Goal: Task Accomplishment & Management: Manage account settings

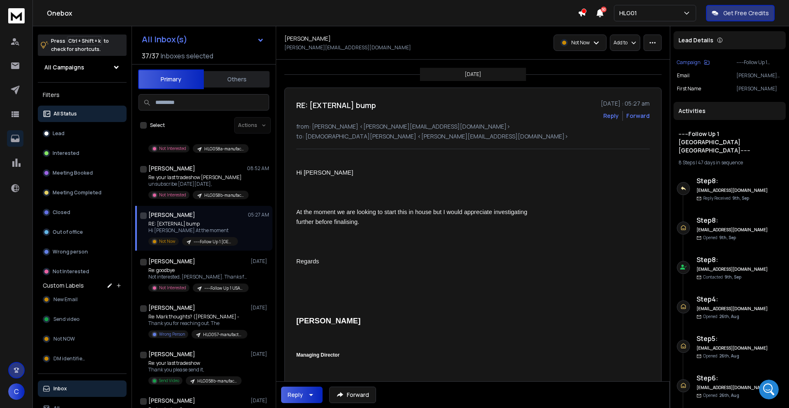
scroll to position [693, 0]
click at [375, 24] on div "Onebox 50 HLG01 Get Free Credits" at bounding box center [394, 13] width 789 height 26
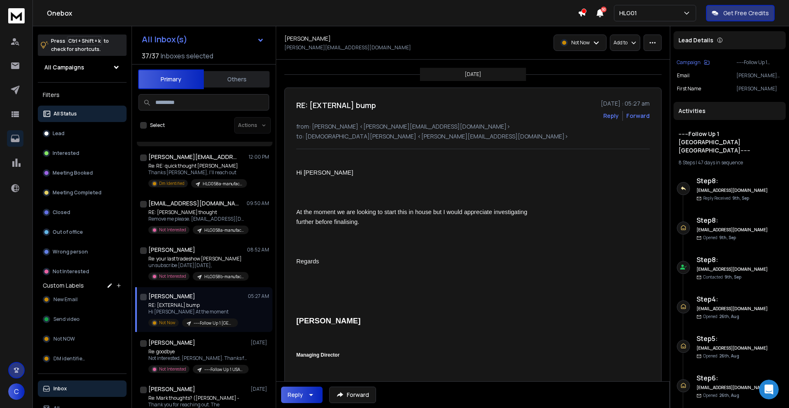
scroll to position [0, 0]
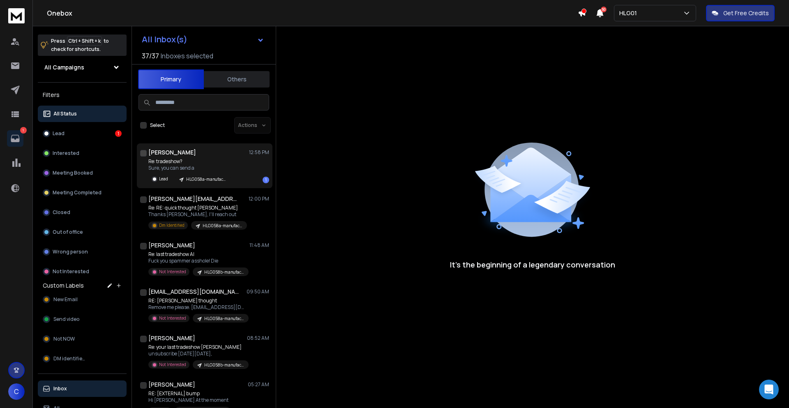
click at [211, 154] on div "Matt Chandler 12:58 PM" at bounding box center [208, 152] width 121 height 8
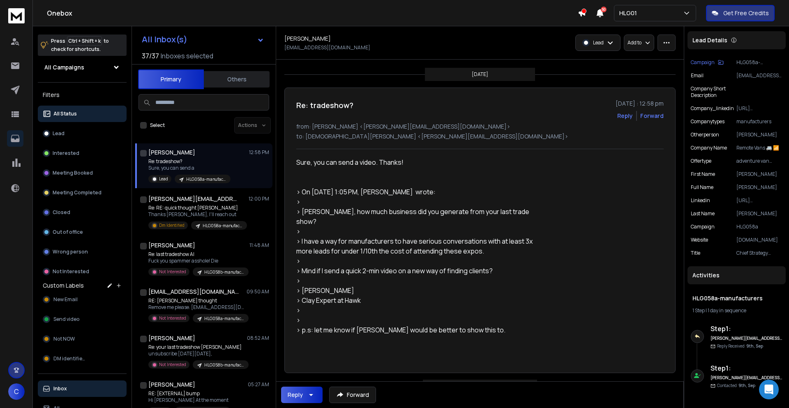
click at [601, 43] on p "Lead" at bounding box center [598, 42] width 11 height 7
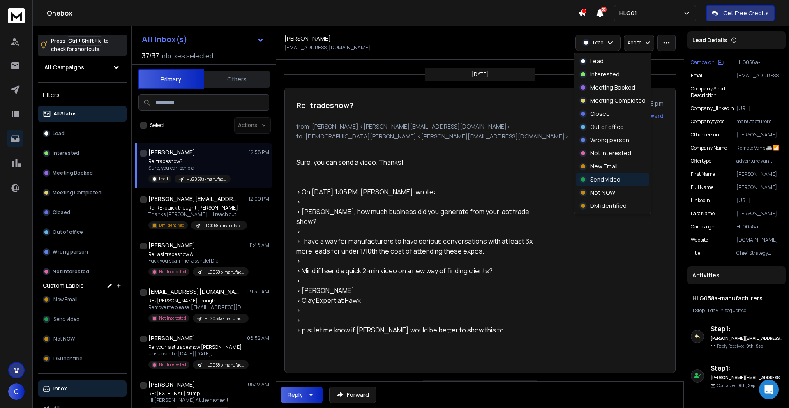
click at [610, 179] on p "Send video" at bounding box center [605, 180] width 30 height 8
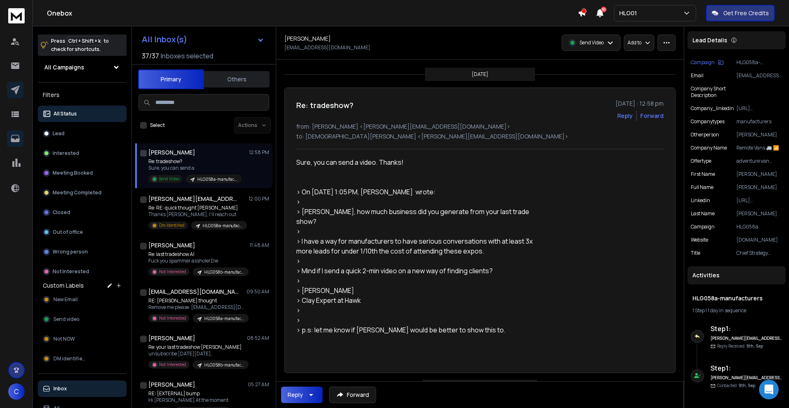
click at [20, 90] on link at bounding box center [15, 90] width 16 height 16
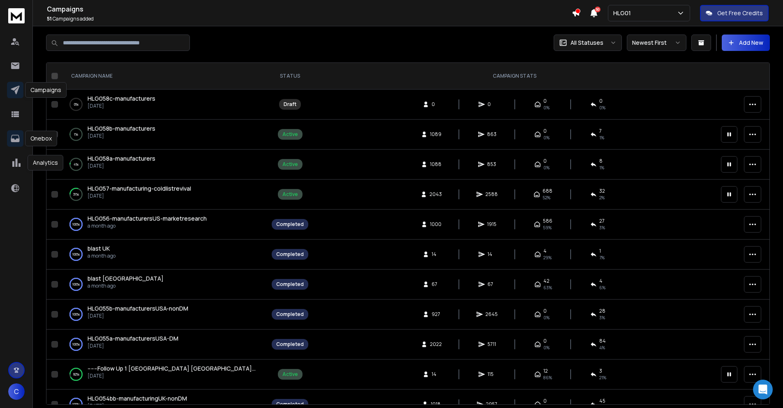
click at [22, 139] on link at bounding box center [15, 138] width 16 height 16
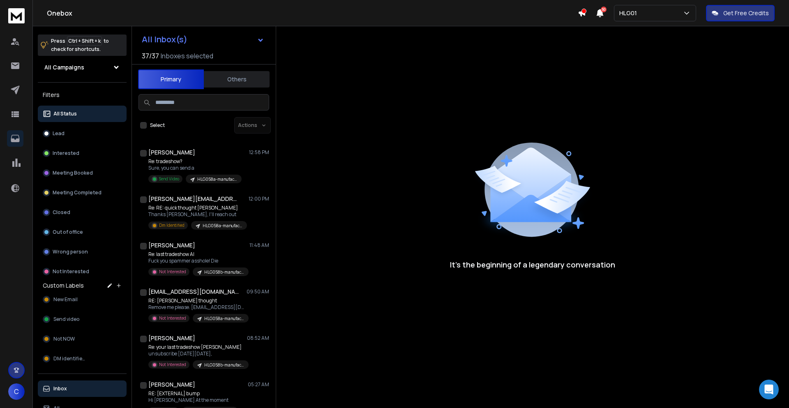
click at [221, 82] on button "Others" at bounding box center [237, 79] width 66 height 18
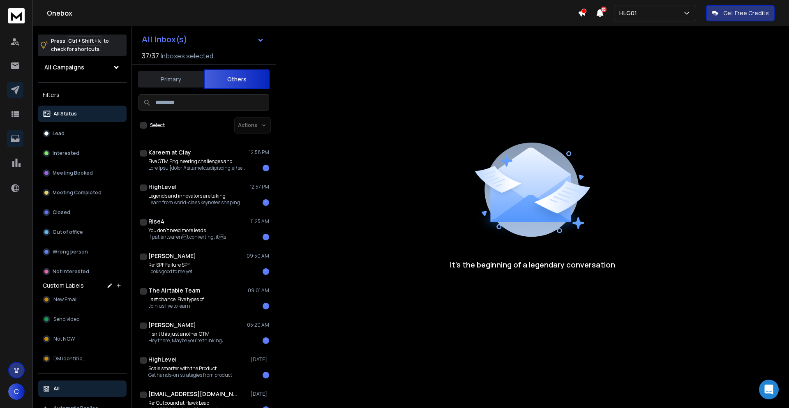
click at [19, 86] on icon at bounding box center [15, 89] width 9 height 9
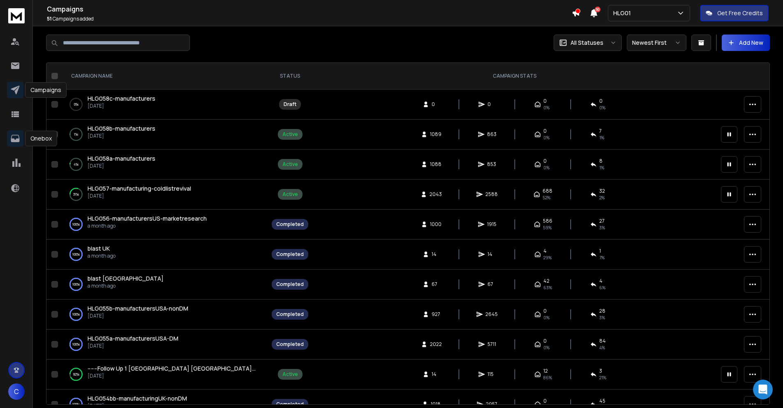
click at [21, 138] on link at bounding box center [15, 138] width 16 height 16
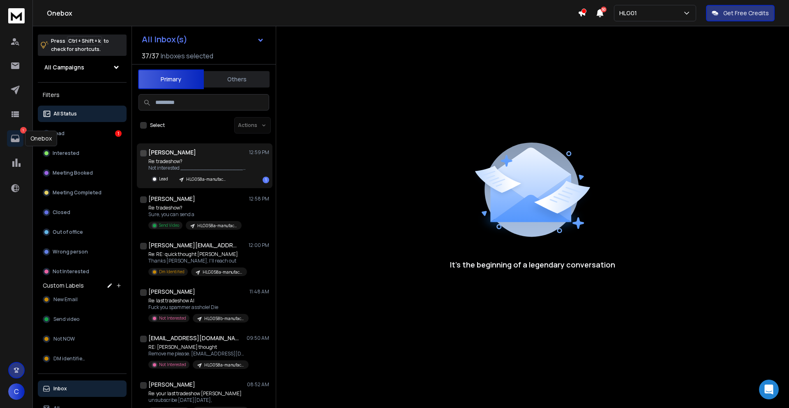
click at [201, 159] on p "Re: tradeshow?" at bounding box center [197, 161] width 99 height 7
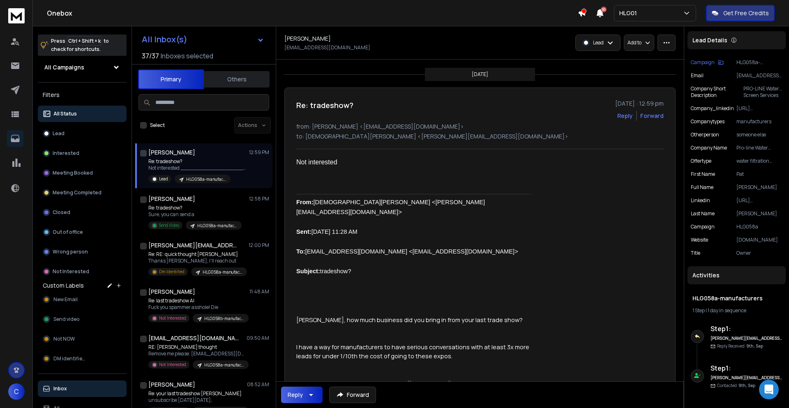
click at [593, 36] on div "Lead" at bounding box center [598, 43] width 44 height 16
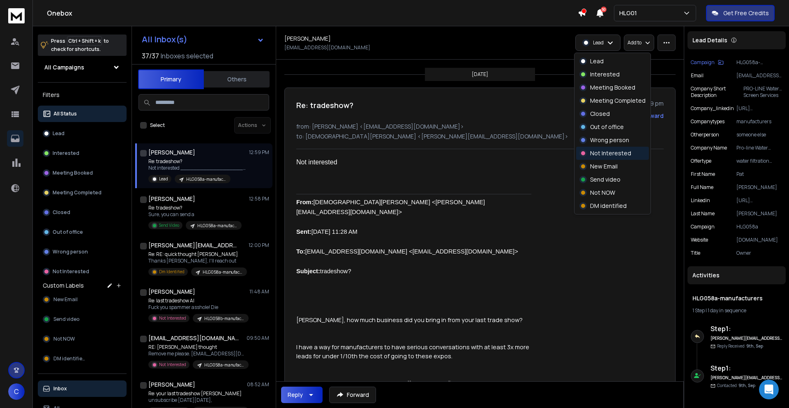
click at [607, 154] on p "Not Interested" at bounding box center [610, 153] width 41 height 8
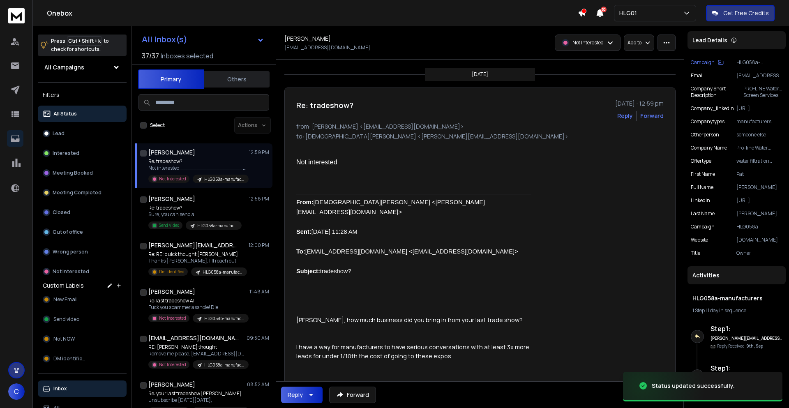
click at [482, 193] on div "Not interested From: Christian Stacey <chris@usehawkexpansion.com> Sent: Tuesda…" at bounding box center [419, 345] width 247 height 376
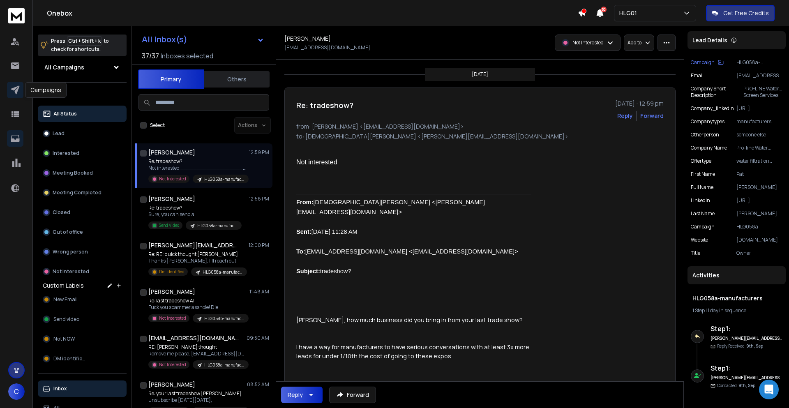
click at [13, 92] on icon at bounding box center [15, 90] width 10 height 10
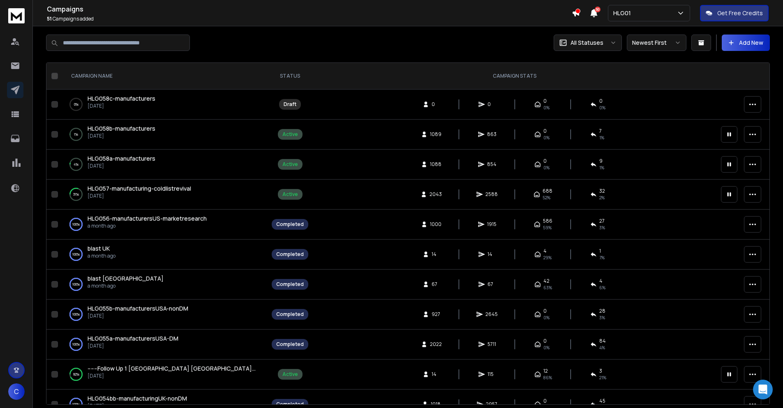
click at [150, 163] on p "5 days ago" at bounding box center [122, 166] width 68 height 7
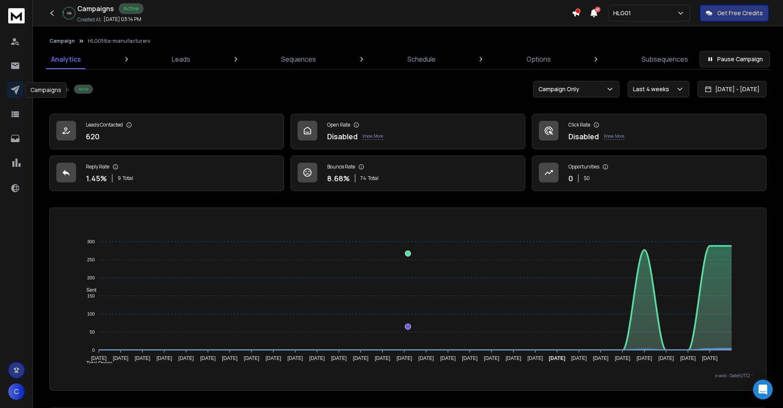
click at [15, 89] on icon at bounding box center [15, 89] width 9 height 9
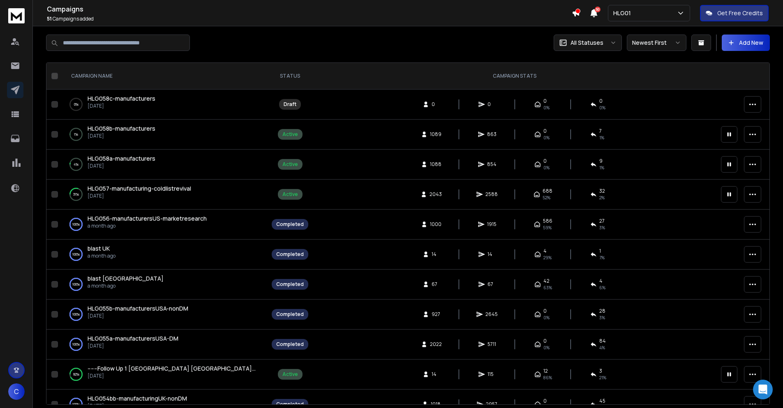
click at [102, 129] on span "HLG058b-manufacturers" at bounding box center [122, 129] width 68 height 8
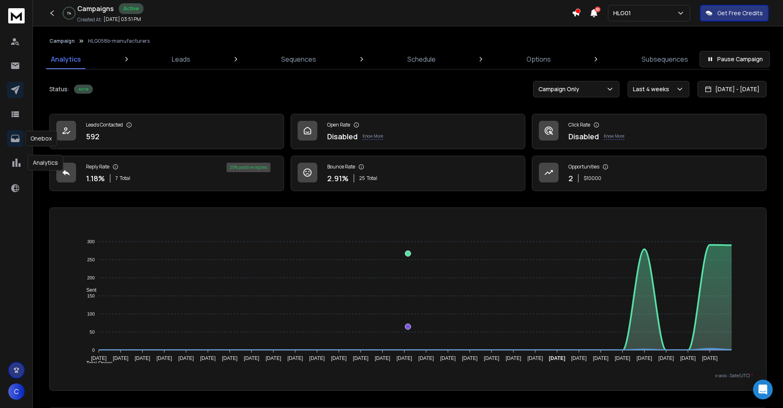
click at [20, 144] on link at bounding box center [15, 138] width 16 height 16
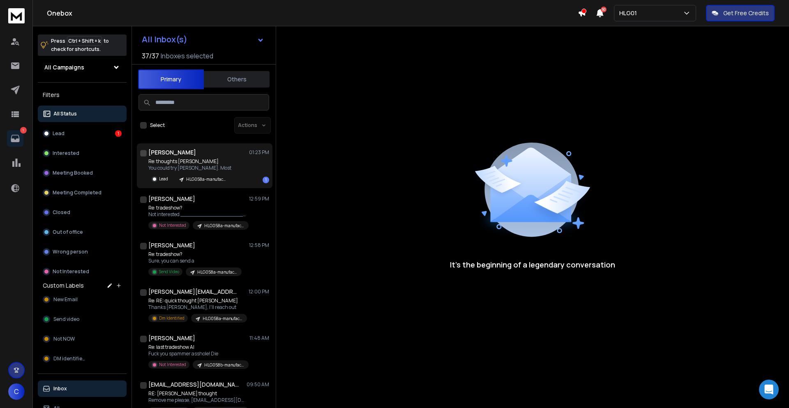
click at [169, 162] on p "Re: thoughts Micky" at bounding box center [189, 161] width 83 height 7
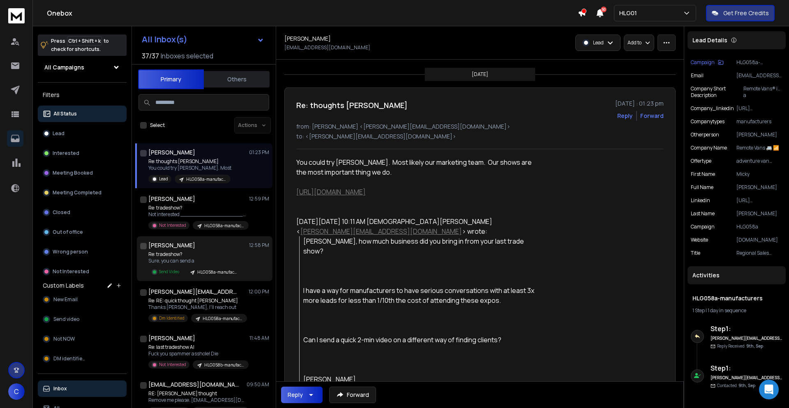
click at [180, 258] on p "Sure, you can send a" at bounding box center [194, 261] width 93 height 7
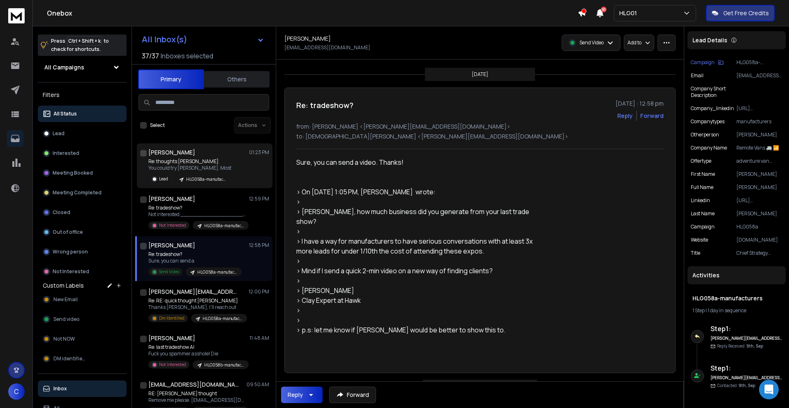
click at [187, 161] on p "Re: thoughts Micky" at bounding box center [189, 161] width 83 height 7
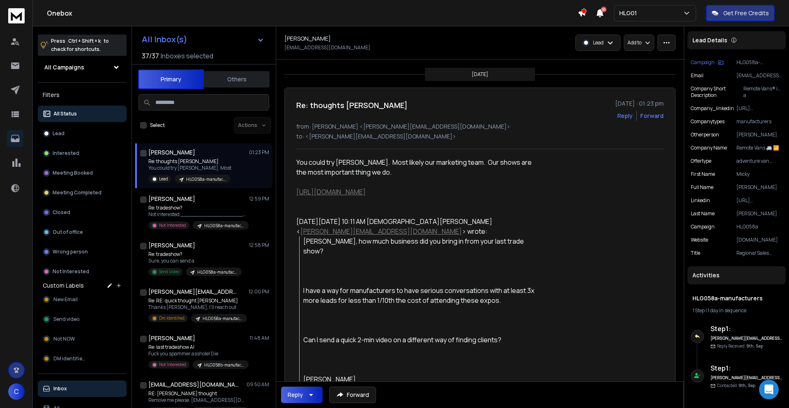
click at [624, 117] on button "Reply" at bounding box center [625, 116] width 16 height 8
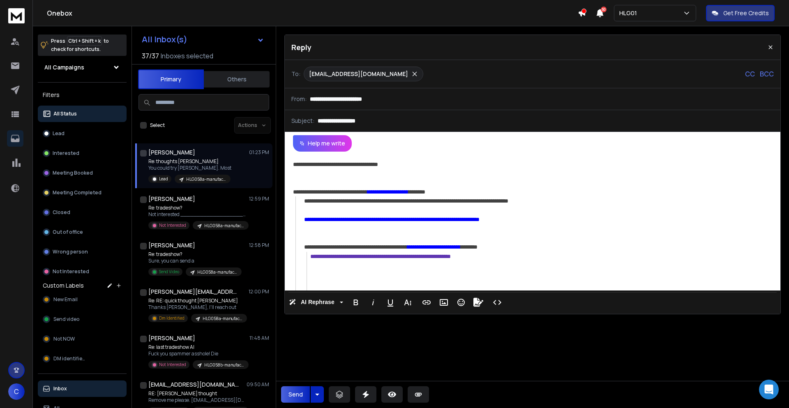
click at [339, 167] on div "**********" at bounding box center [528, 164] width 471 height 9
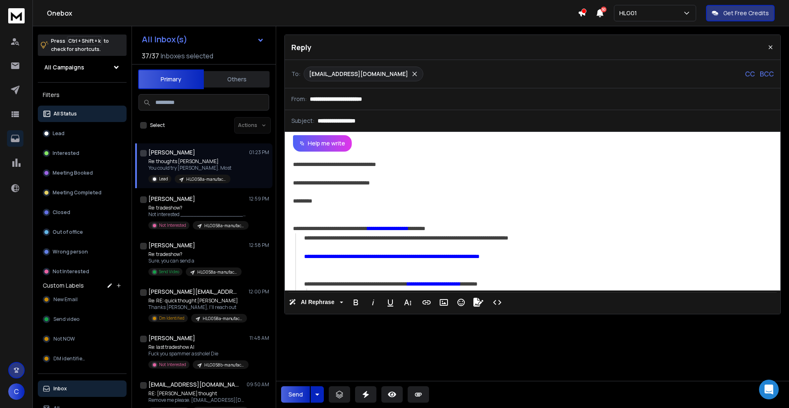
click at [291, 391] on button "Send" at bounding box center [295, 394] width 29 height 16
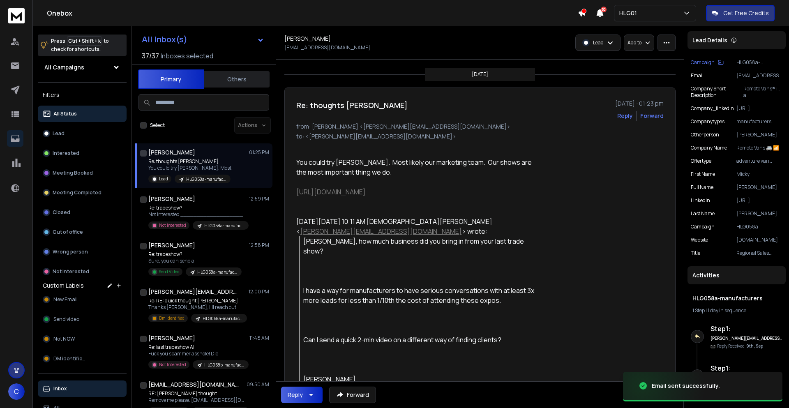
click at [607, 34] on div "Micky Albert Micky Albert micky@remotevans.com Lead Add to Lead Add to" at bounding box center [480, 42] width 408 height 33
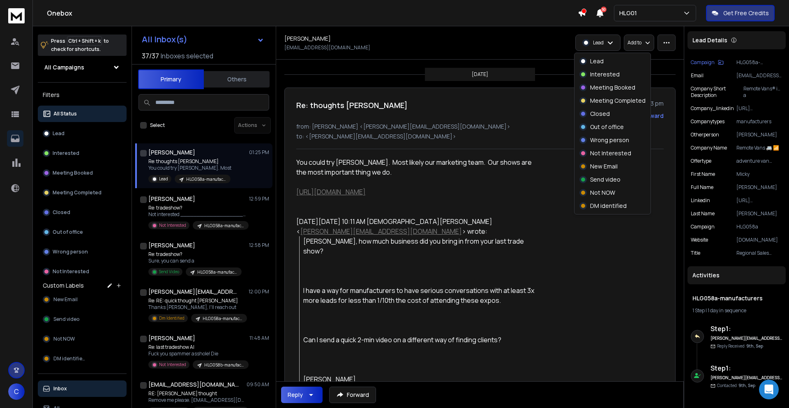
click at [599, 42] on p "Lead" at bounding box center [598, 42] width 11 height 7
click at [606, 204] on p "DM identified" at bounding box center [608, 206] width 37 height 8
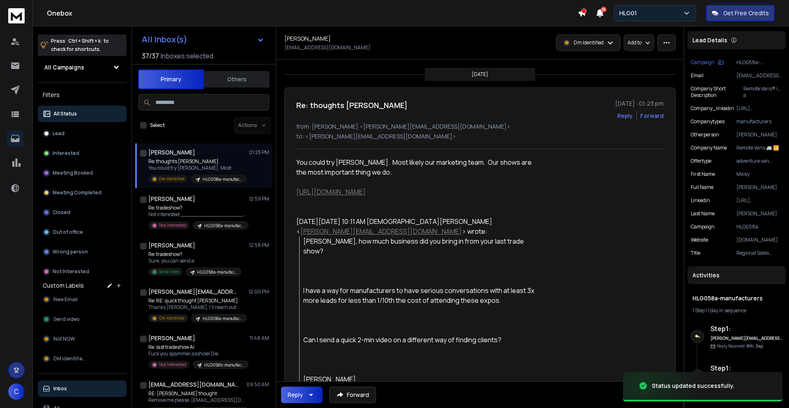
click at [656, 15] on div "HLG01" at bounding box center [655, 13] width 72 height 8
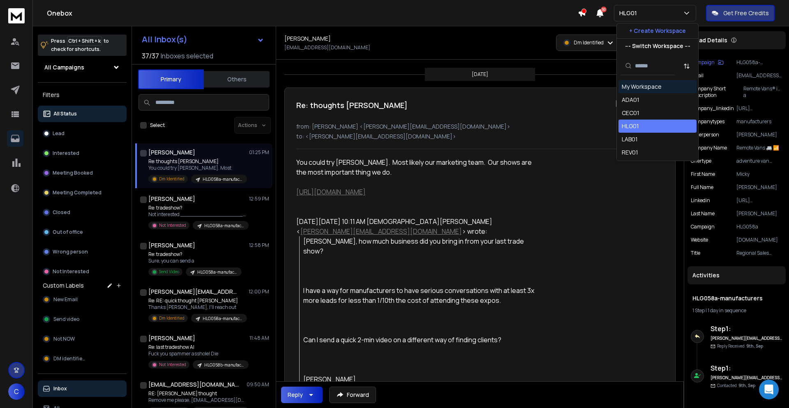
click at [647, 84] on div "My Workspace" at bounding box center [642, 87] width 40 height 8
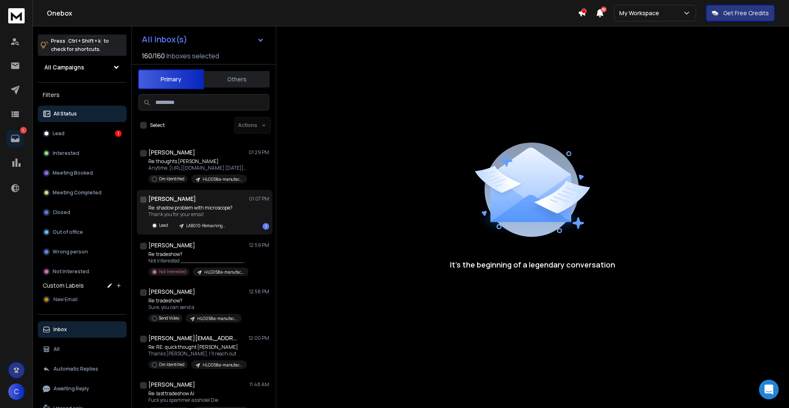
click at [206, 219] on div "Re: shadow problem with microscope? Thank you for your email; Lead LAB010-Remai…" at bounding box center [190, 217] width 84 height 25
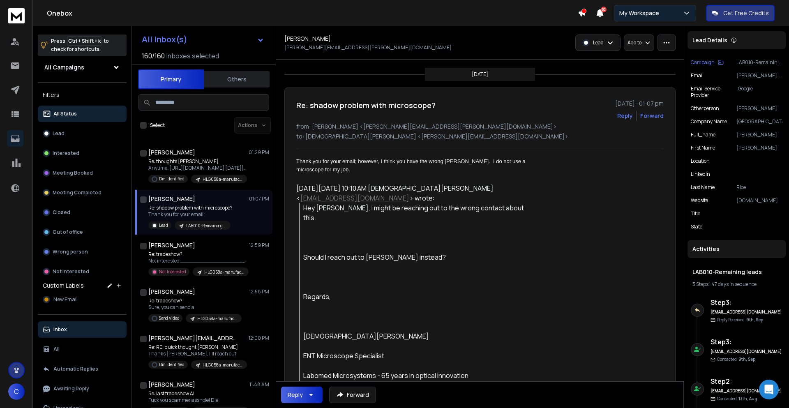
click at [646, 9] on p "My Workspace" at bounding box center [640, 13] width 43 height 8
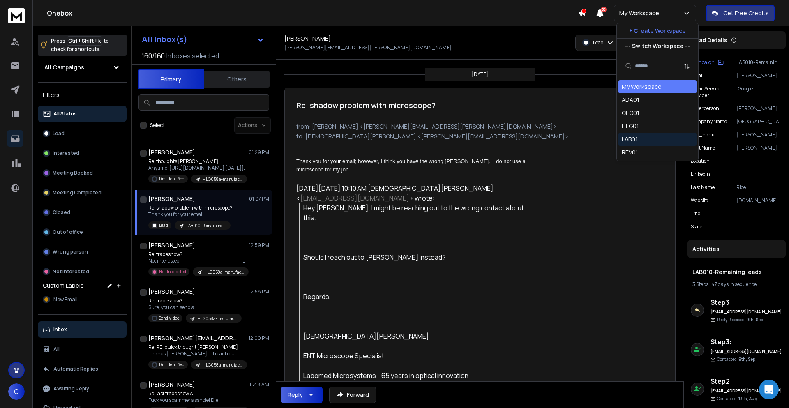
click at [641, 143] on div "LAB01" at bounding box center [658, 139] width 78 height 13
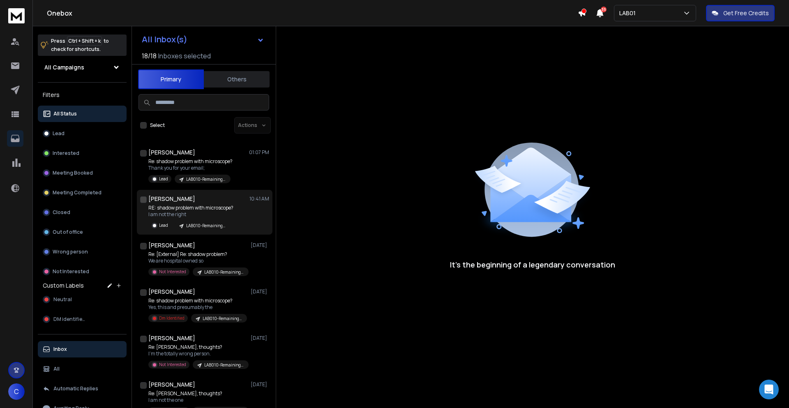
click at [179, 211] on p "I am not the right" at bounding box center [190, 214] width 85 height 7
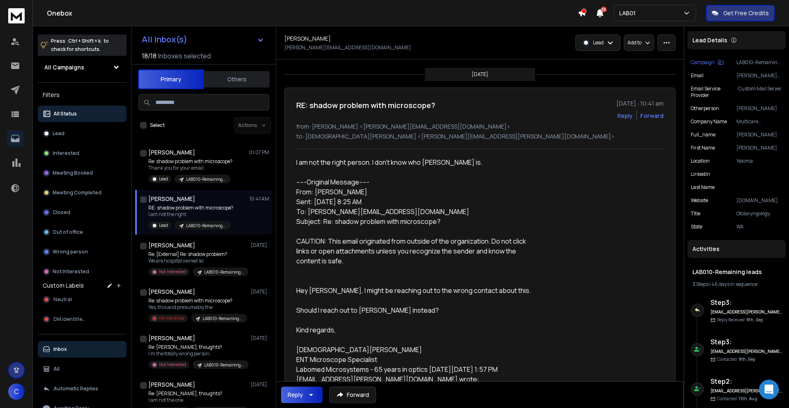
click at [609, 35] on div "Lead" at bounding box center [598, 43] width 44 height 16
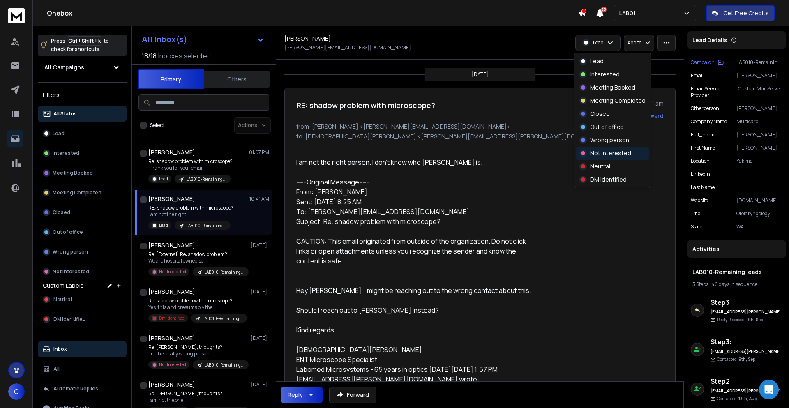
click at [601, 157] on p "Not Interested" at bounding box center [610, 153] width 41 height 8
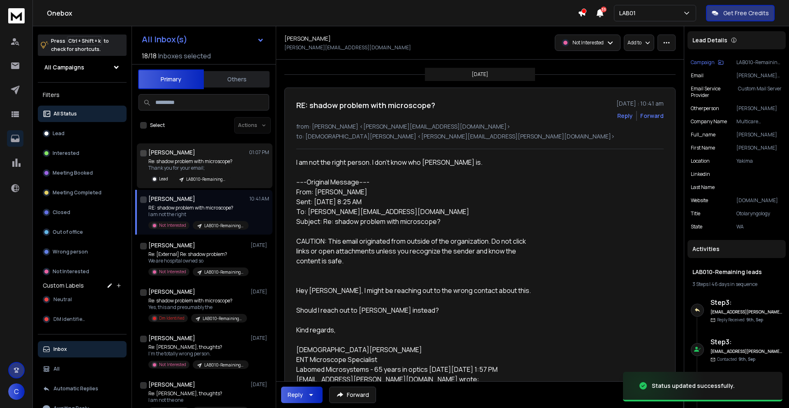
click at [206, 161] on p "Re: shadow problem with microscope?" at bounding box center [190, 161] width 84 height 7
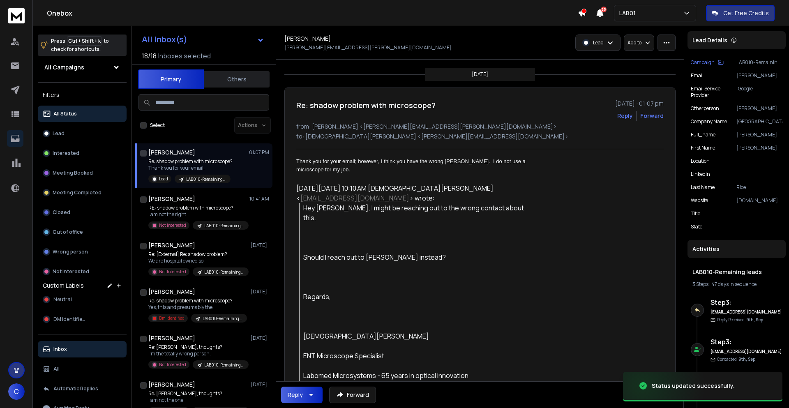
click at [601, 47] on div "Lead" at bounding box center [598, 43] width 44 height 16
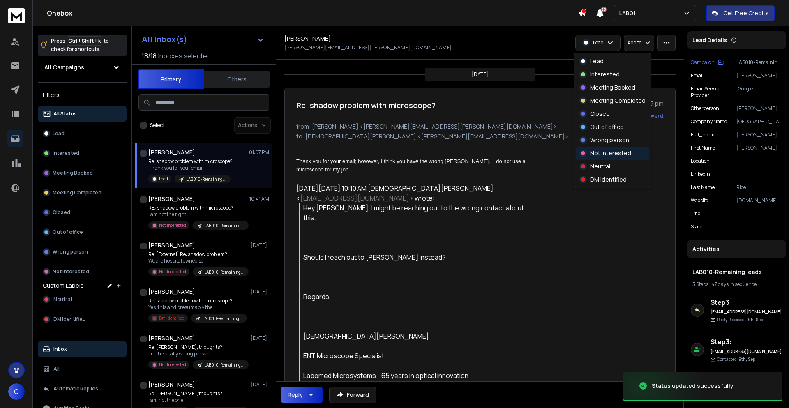
click at [601, 157] on p "Not Interested" at bounding box center [610, 153] width 41 height 8
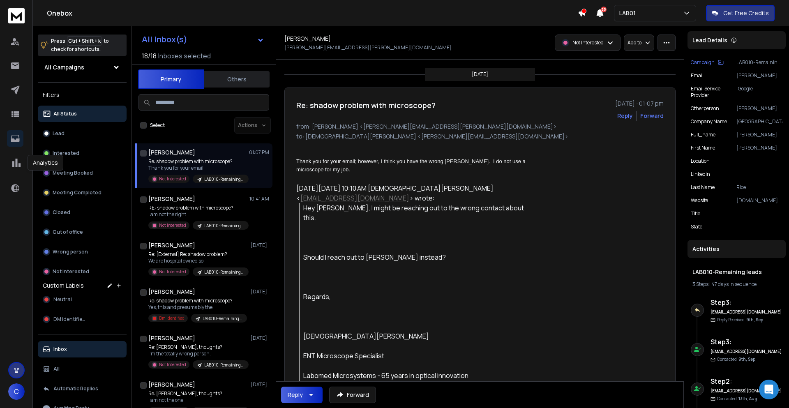
click at [16, 173] on div at bounding box center [16, 165] width 19 height 21
click at [16, 169] on icon at bounding box center [16, 163] width 12 height 12
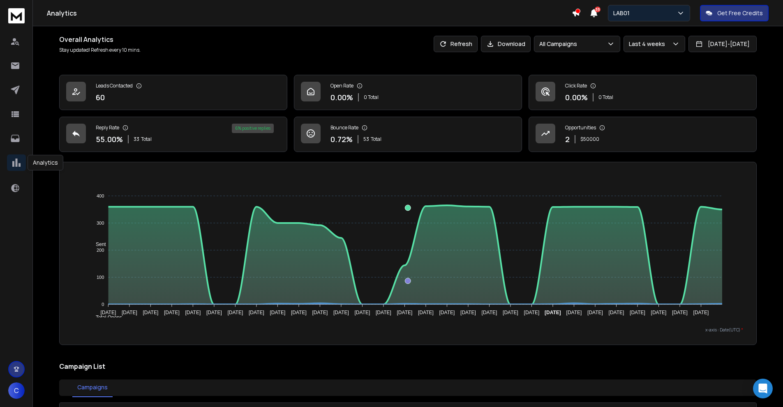
click at [643, 12] on div "LAB01" at bounding box center [649, 13] width 72 height 8
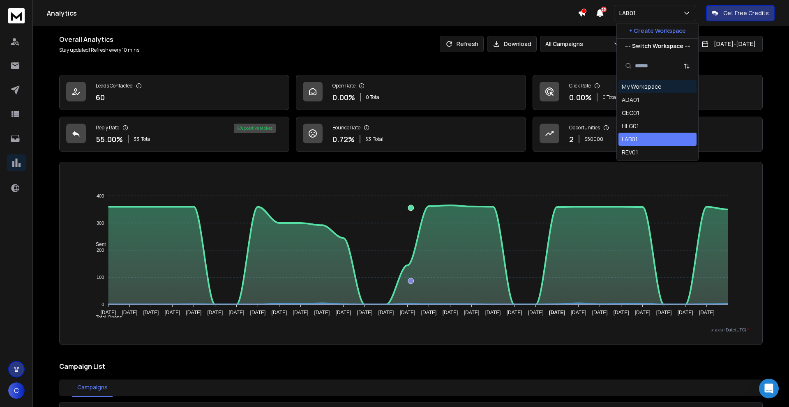
click at [638, 84] on div "My Workspace" at bounding box center [642, 87] width 40 height 8
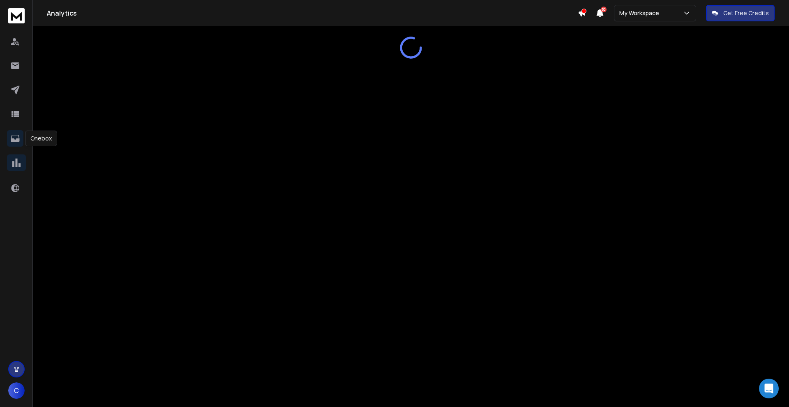
click at [21, 139] on link at bounding box center [15, 138] width 16 height 16
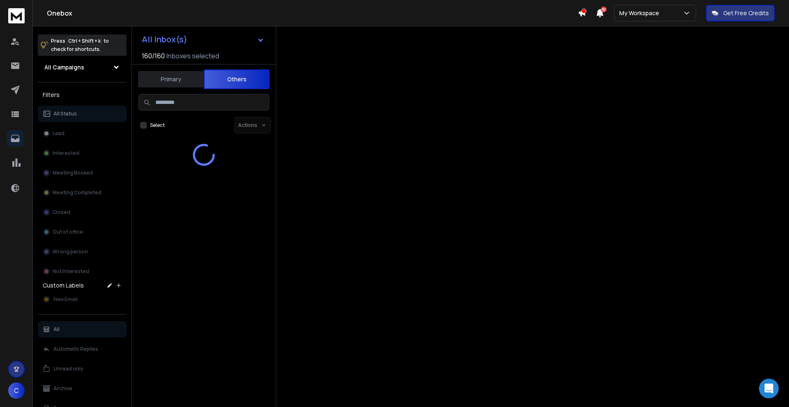
click at [242, 88] on button "Others" at bounding box center [237, 79] width 66 height 20
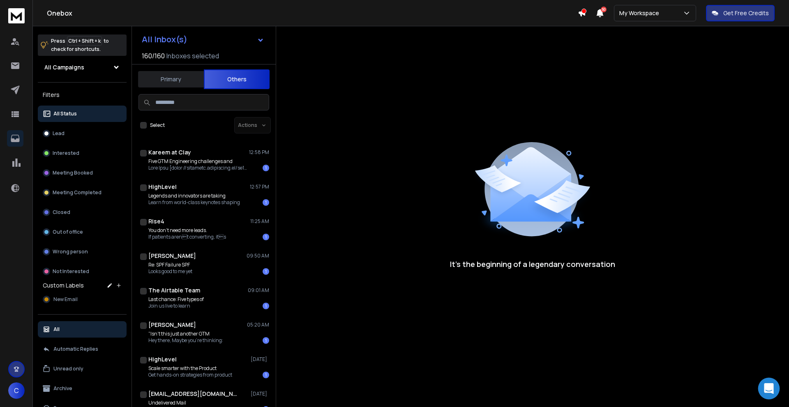
click at [777, 389] on div "Open Intercom Messenger" at bounding box center [769, 389] width 22 height 22
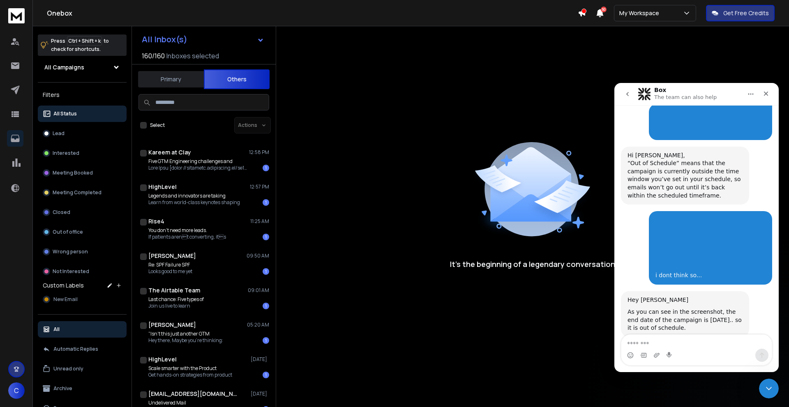
scroll to position [693, 0]
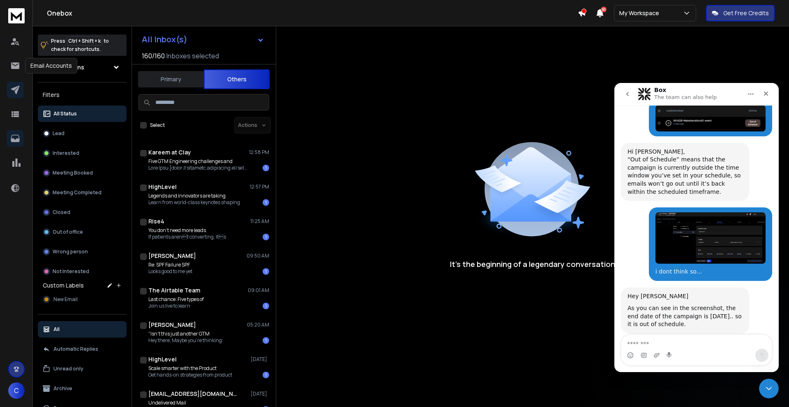
click at [21, 85] on link at bounding box center [15, 90] width 16 height 16
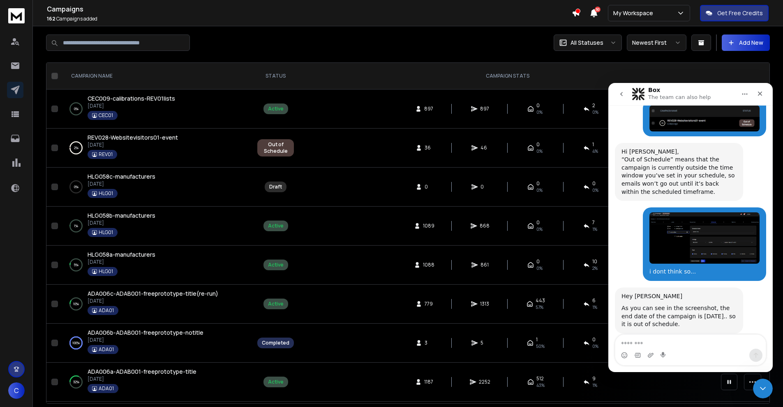
click at [115, 139] on span "REV028-Websitevisitors01-event" at bounding box center [133, 138] width 90 height 8
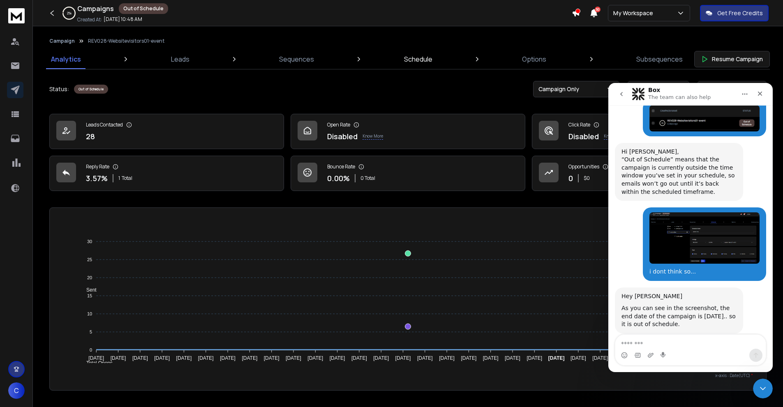
click at [425, 58] on p "Schedule" at bounding box center [418, 59] width 28 height 10
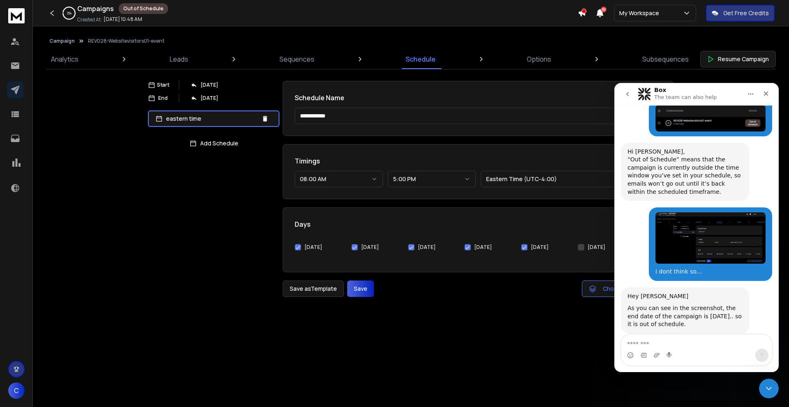
click at [206, 97] on p "Mon Sep 08 2025" at bounding box center [210, 98] width 18 height 7
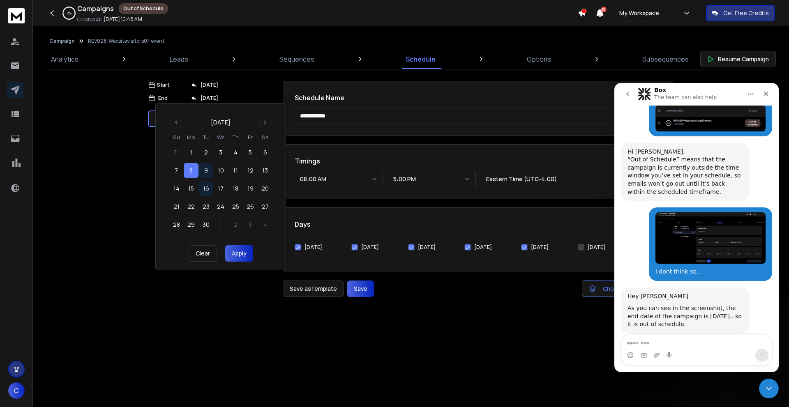
click at [204, 191] on button "16" at bounding box center [206, 188] width 15 height 15
click at [234, 254] on button "Apply" at bounding box center [239, 253] width 28 height 16
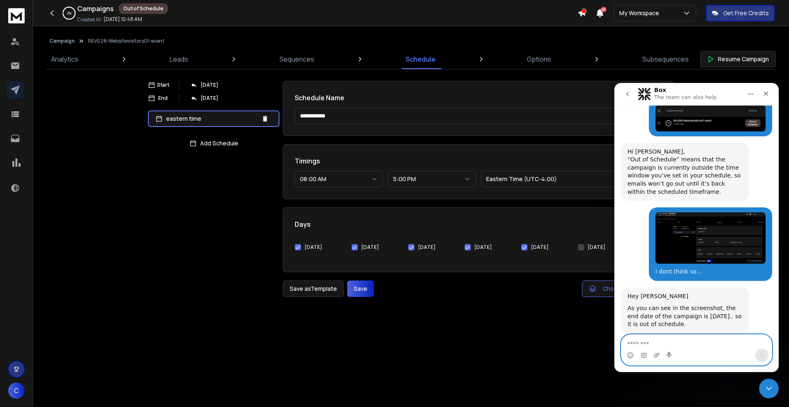
click at [696, 342] on textarea "Message…" at bounding box center [696, 342] width 150 height 14
type textarea "**********"
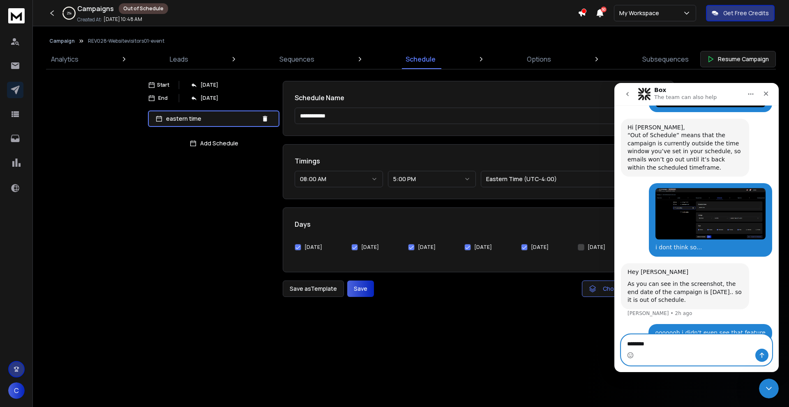
type textarea "*********"
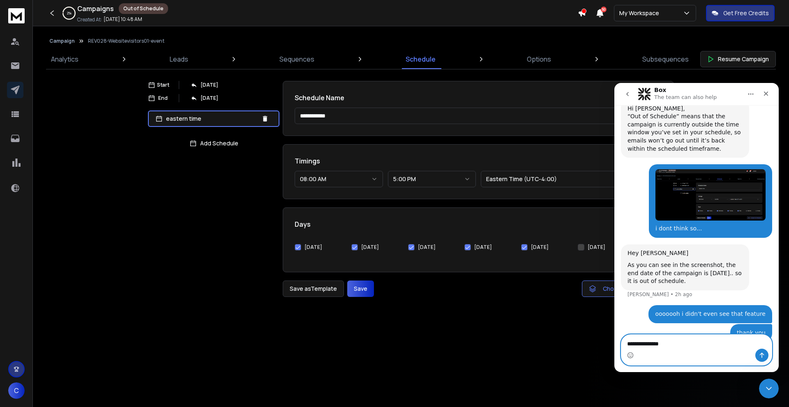
type textarea "**********"
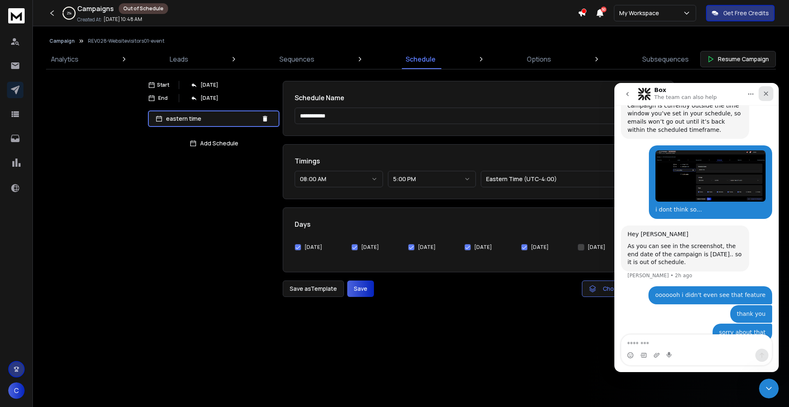
click at [772, 93] on div "Close" at bounding box center [766, 93] width 15 height 15
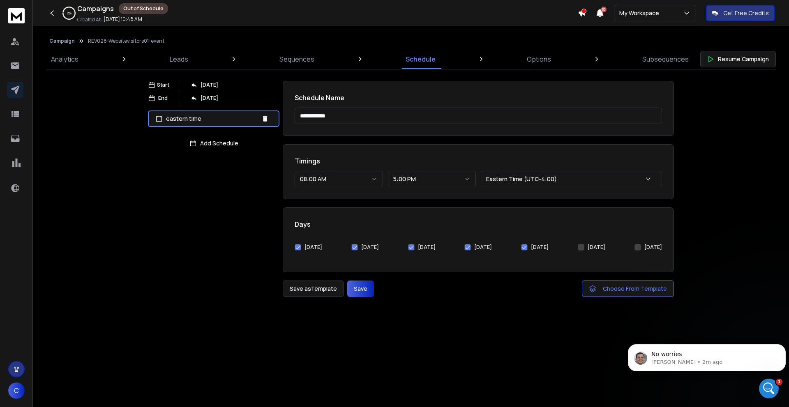
scroll to position [0, 0]
click at [705, 359] on p "Raj • 2m ago" at bounding box center [713, 362] width 124 height 7
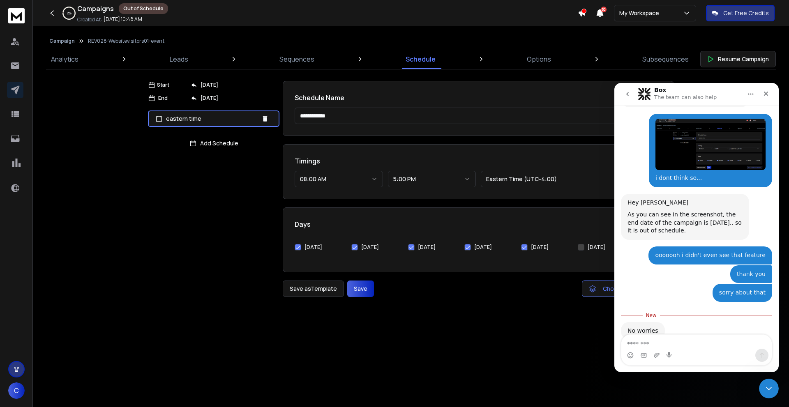
scroll to position [793, 0]
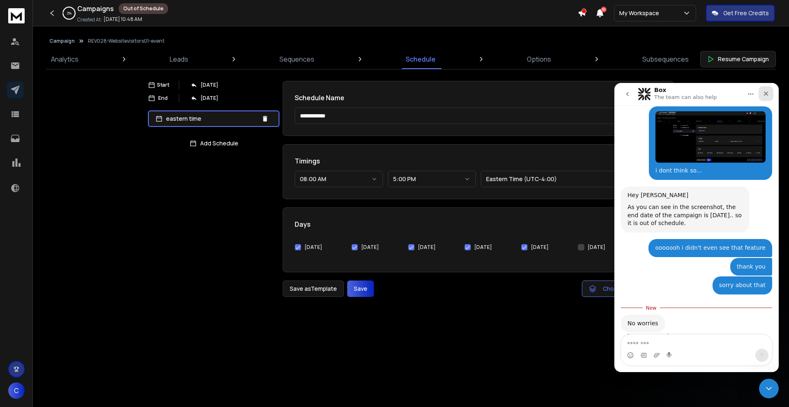
click at [768, 93] on icon "Close" at bounding box center [766, 93] width 7 height 7
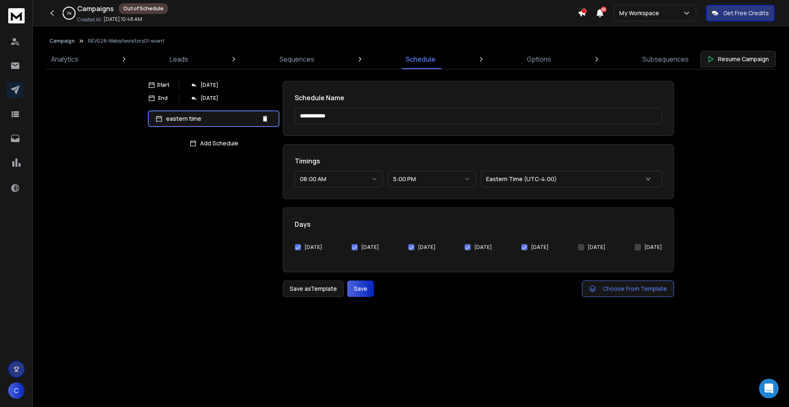
click at [365, 288] on button "Save" at bounding box center [360, 289] width 27 height 16
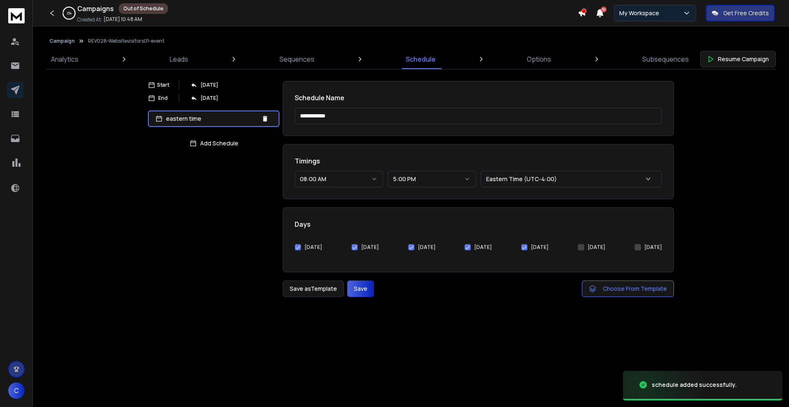
click at [650, 14] on p "My Workspace" at bounding box center [640, 13] width 43 height 8
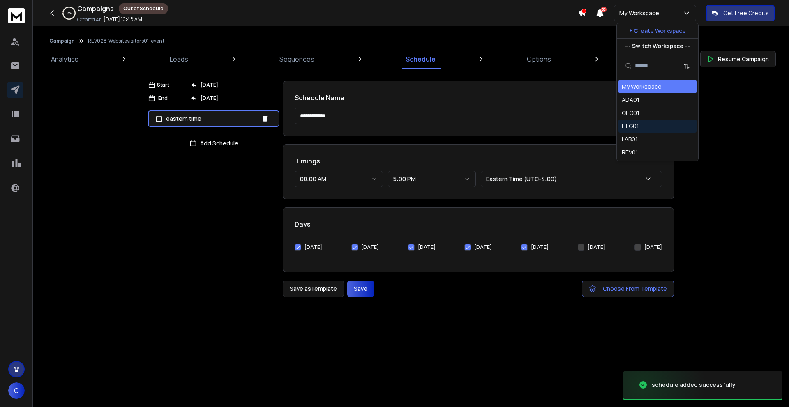
click at [640, 125] on div "HLG01" at bounding box center [658, 126] width 78 height 13
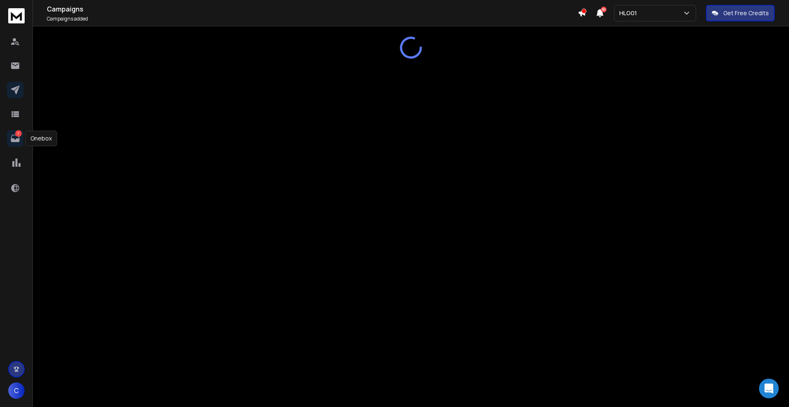
click at [17, 138] on icon at bounding box center [15, 139] width 10 height 10
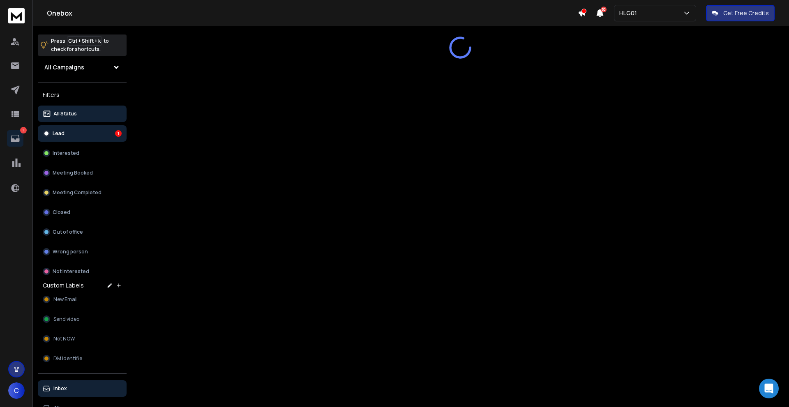
click at [119, 139] on button "Lead 1" at bounding box center [82, 133] width 89 height 16
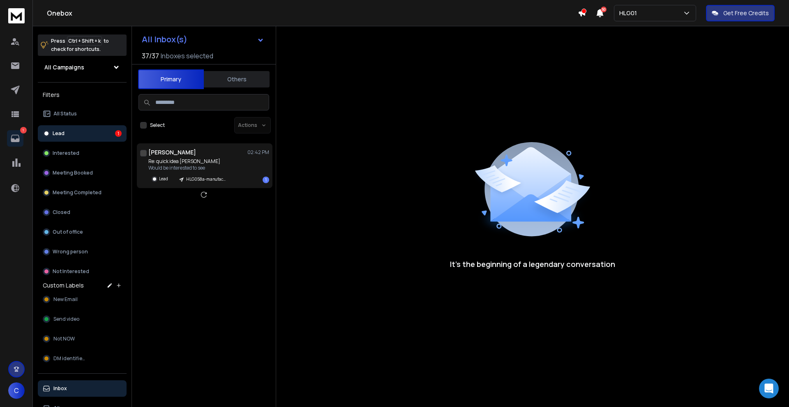
click at [231, 157] on div "[PERSON_NAME] 02:42 PM Re: quick idea [PERSON_NAME] Would be interested to see …" at bounding box center [208, 165] width 121 height 35
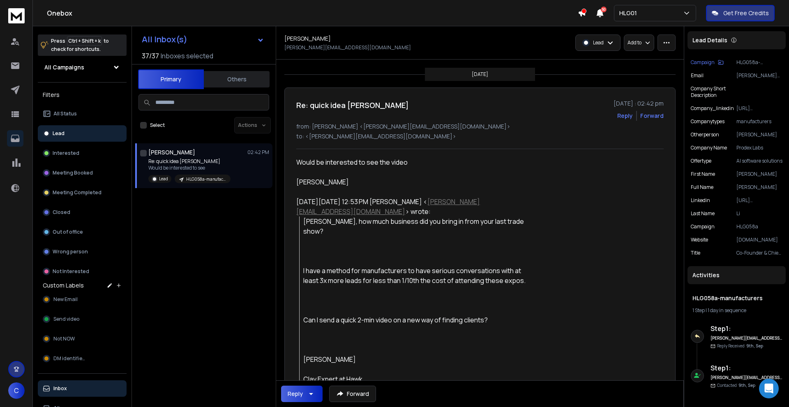
click at [610, 37] on div "Lead" at bounding box center [598, 43] width 44 height 16
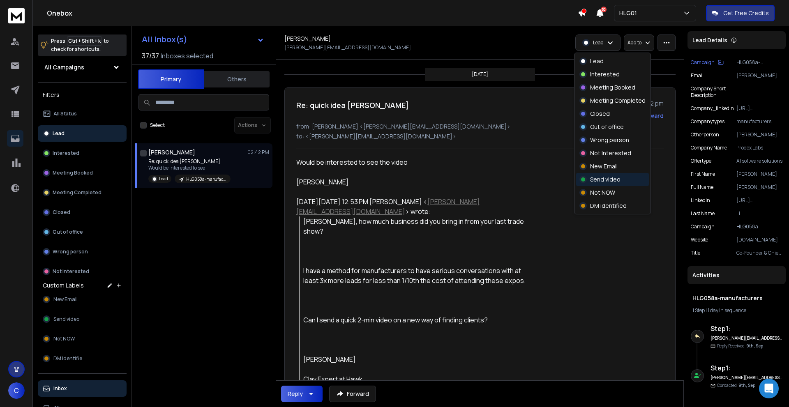
click at [605, 177] on p "Send video" at bounding box center [605, 180] width 30 height 8
